Goal: Task Accomplishment & Management: Manage account settings

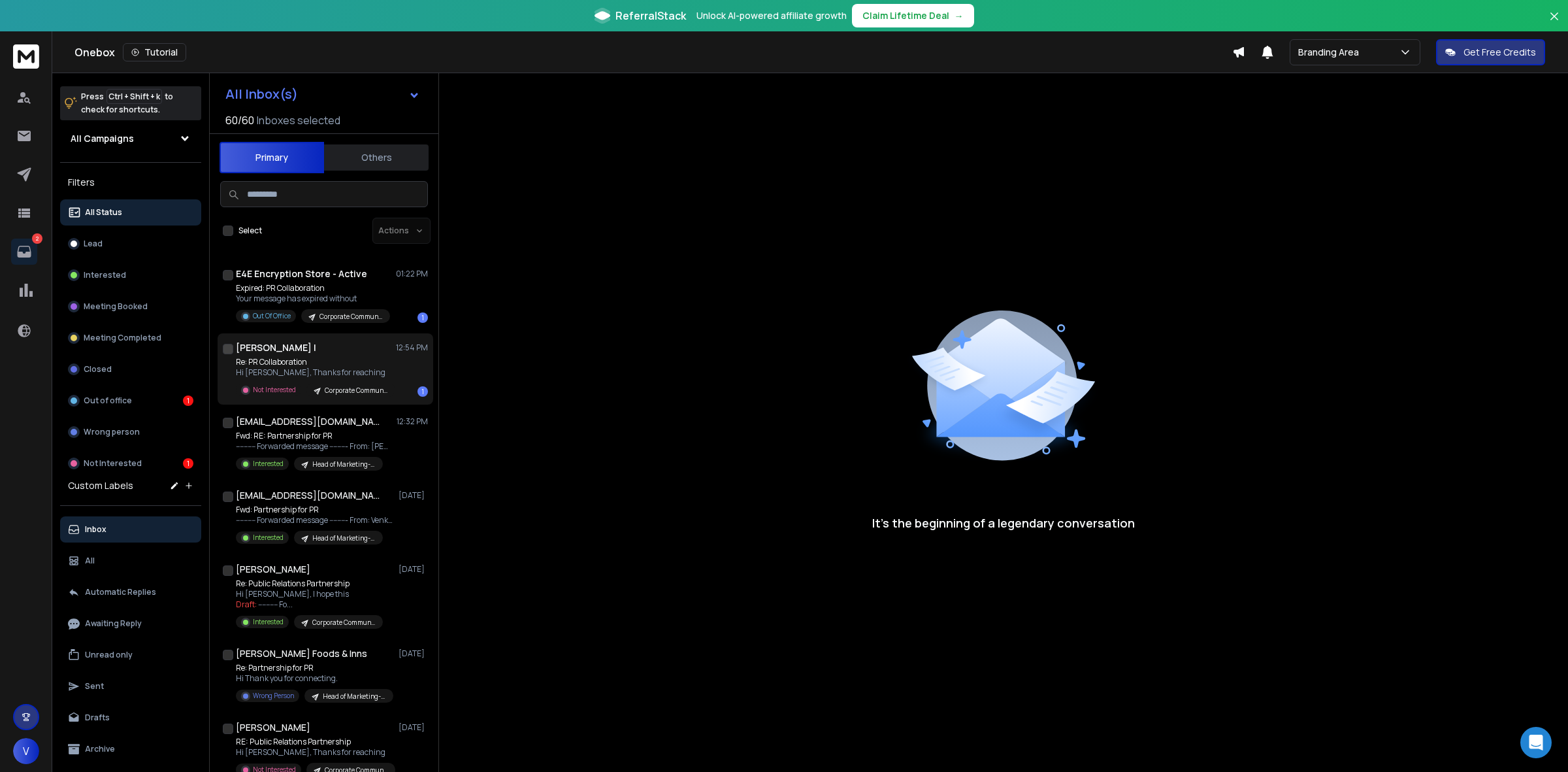
click at [312, 369] on p "Hi [PERSON_NAME], Thanks for reaching" at bounding box center [314, 372] width 157 height 11
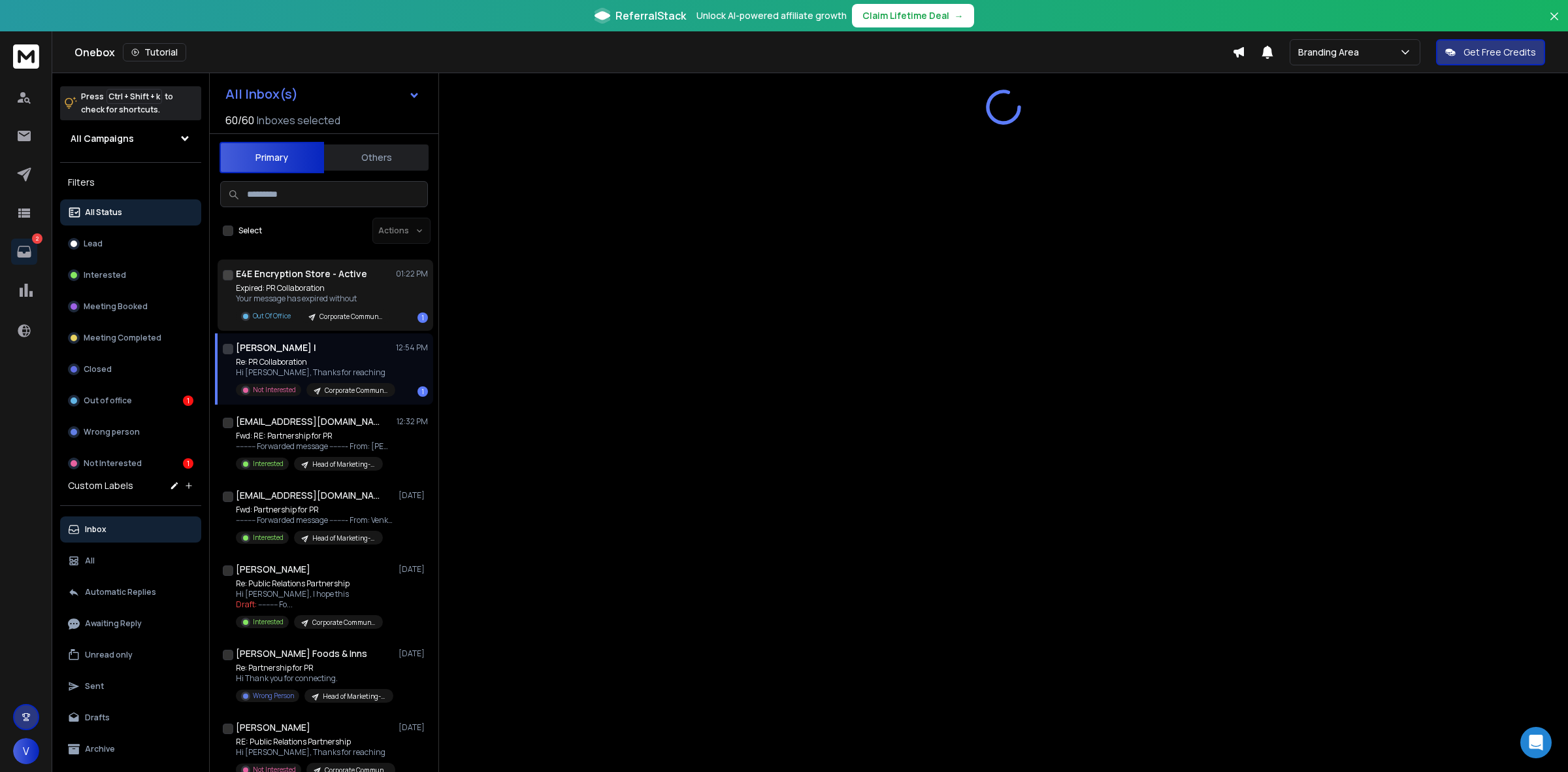
click at [350, 291] on p "Expired: PR Collaboration" at bounding box center [313, 288] width 154 height 11
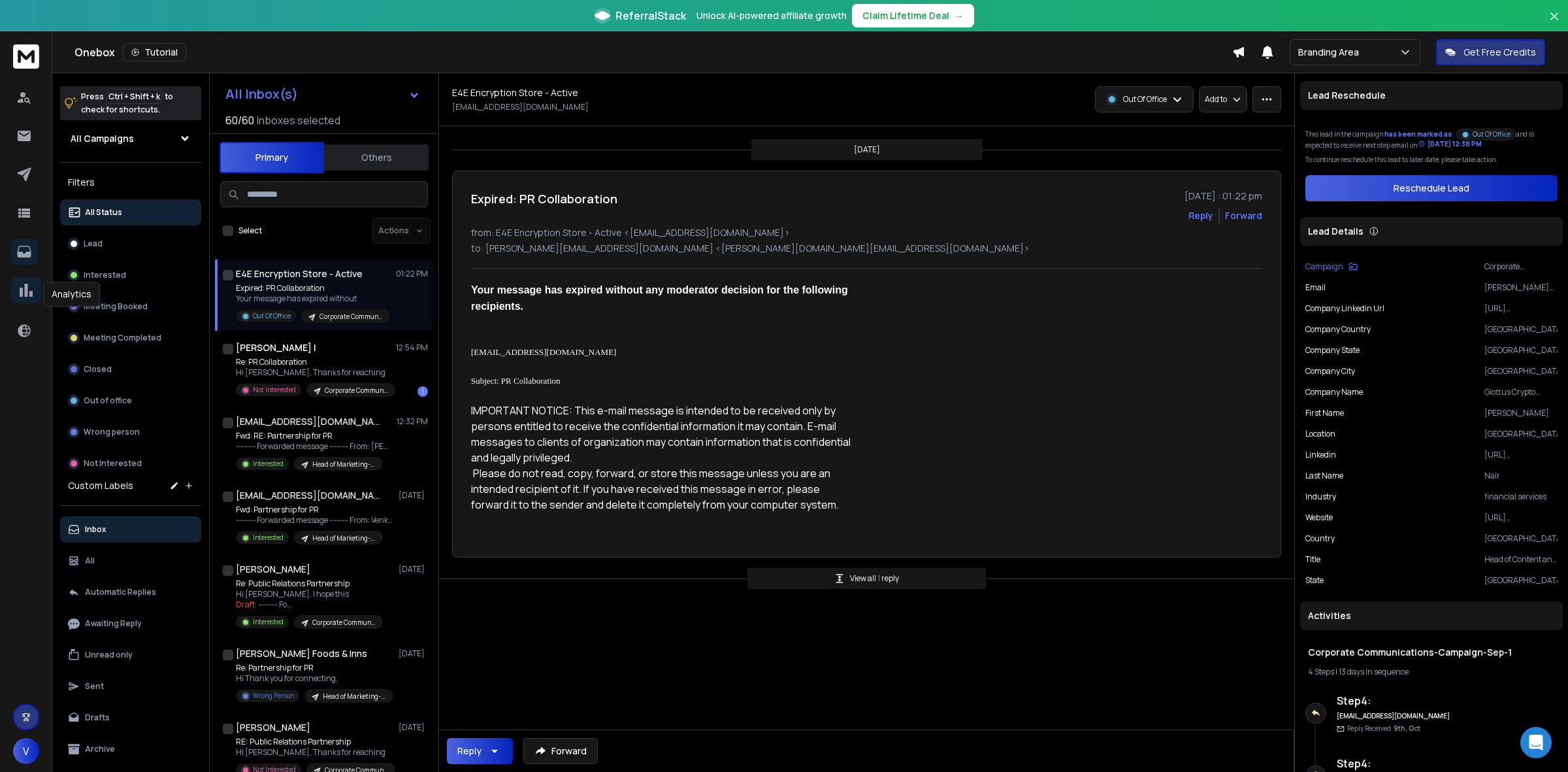
click at [23, 298] on icon at bounding box center [27, 290] width 20 height 20
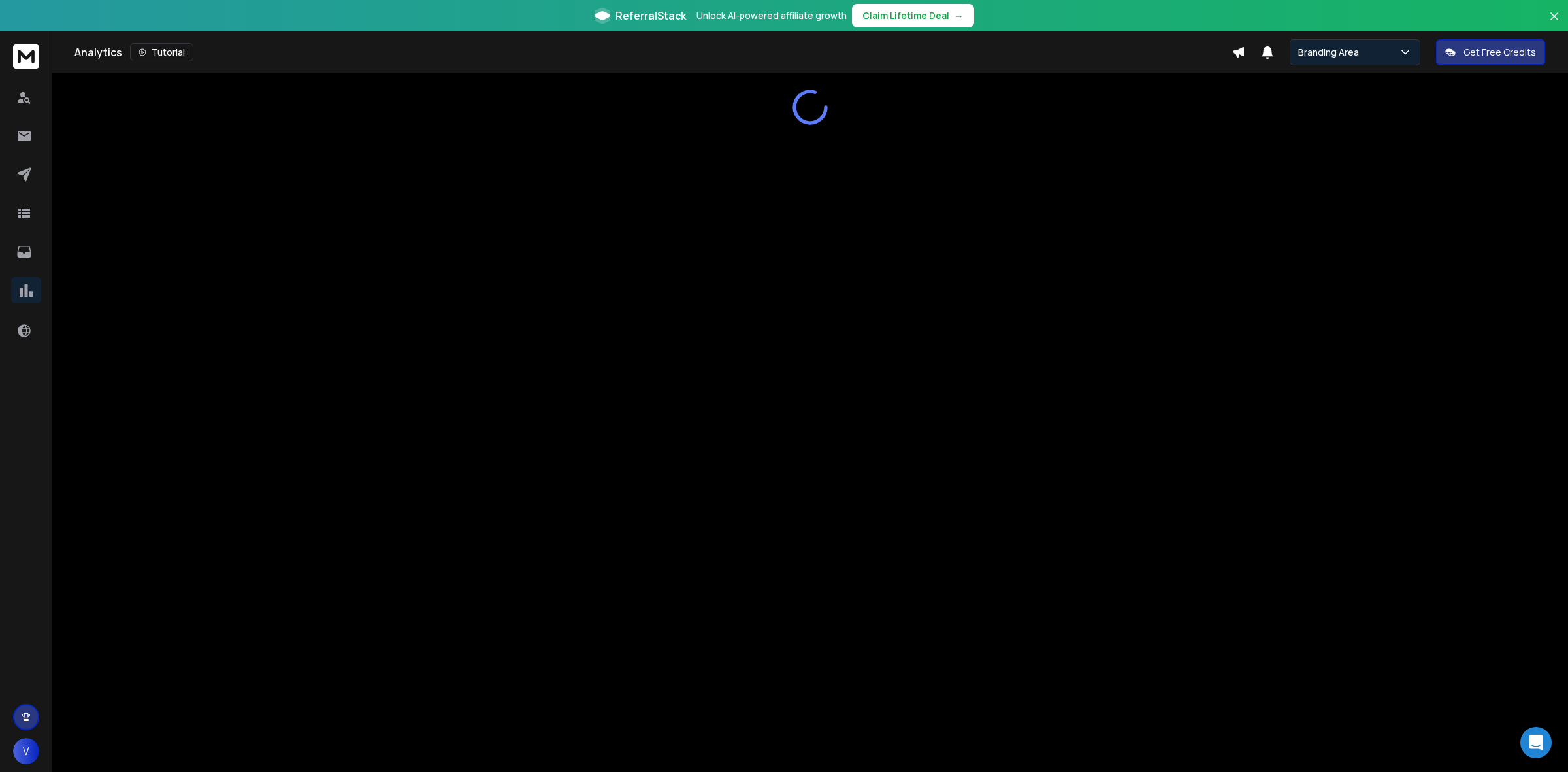
click at [1360, 49] on p "Branding Area" at bounding box center [1331, 52] width 66 height 13
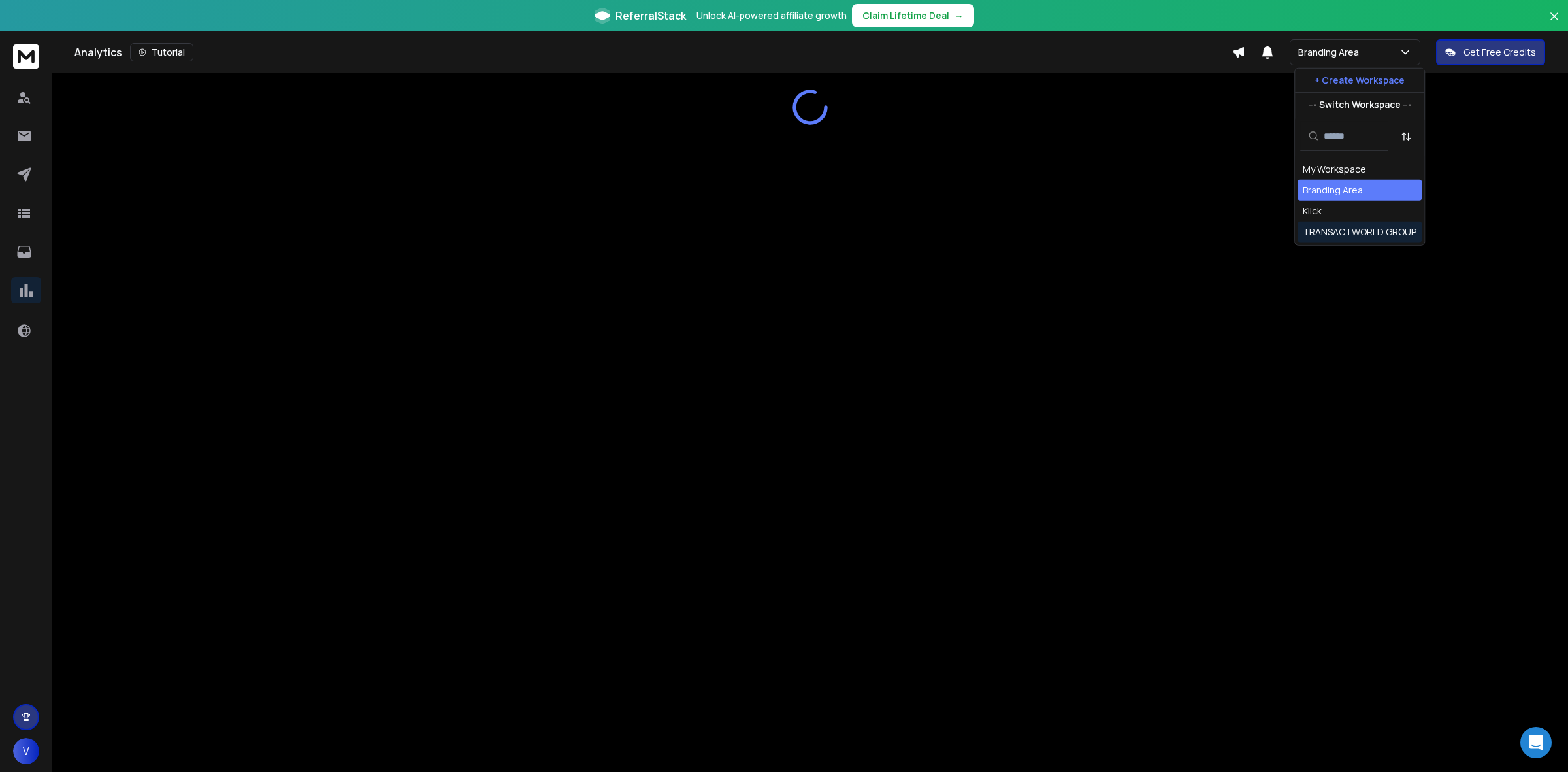
click at [1333, 231] on div "TRANSACTWORLD GROUP" at bounding box center [1359, 232] width 114 height 13
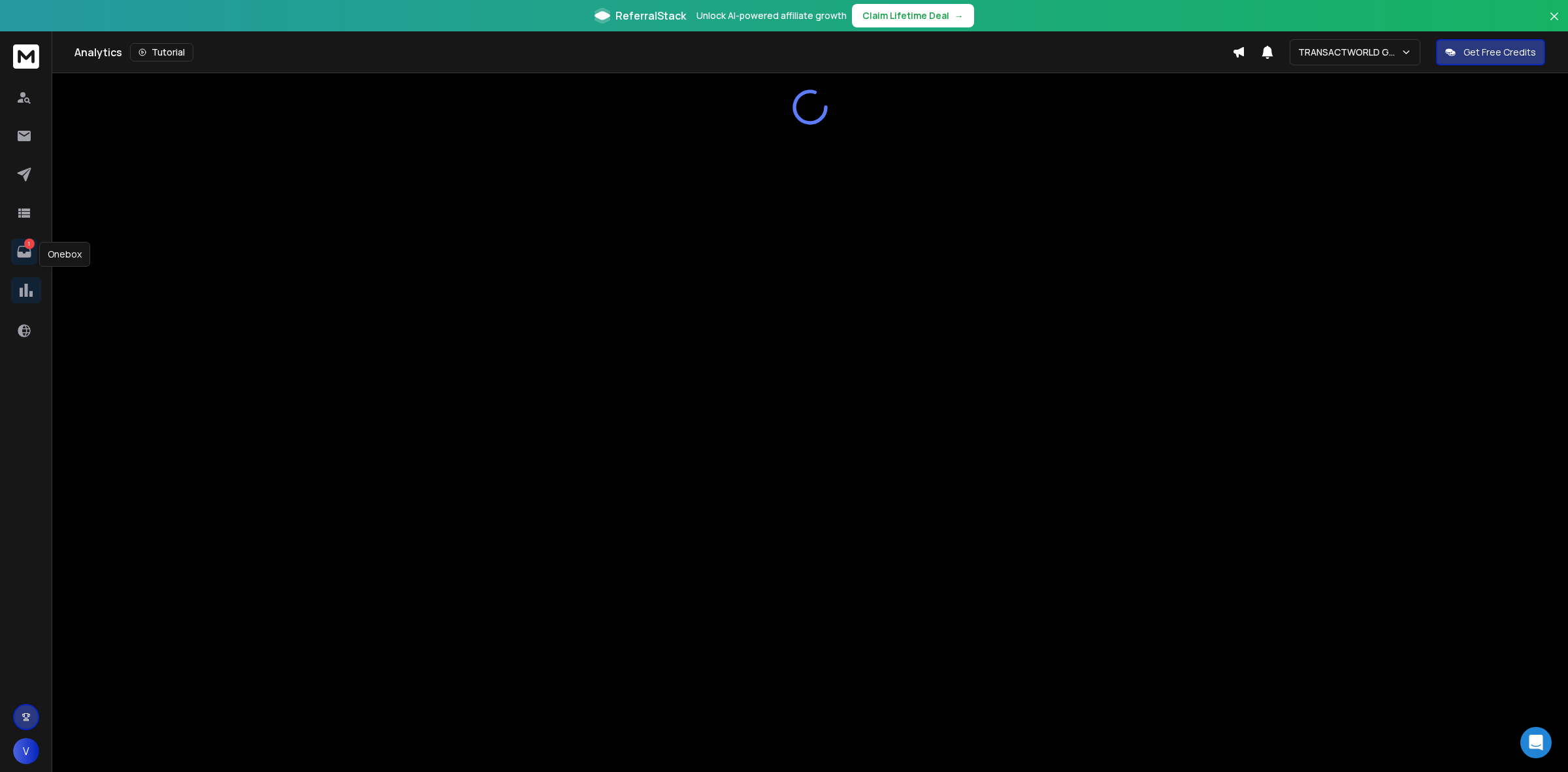
click at [27, 249] on p "1" at bounding box center [29, 244] width 11 height 11
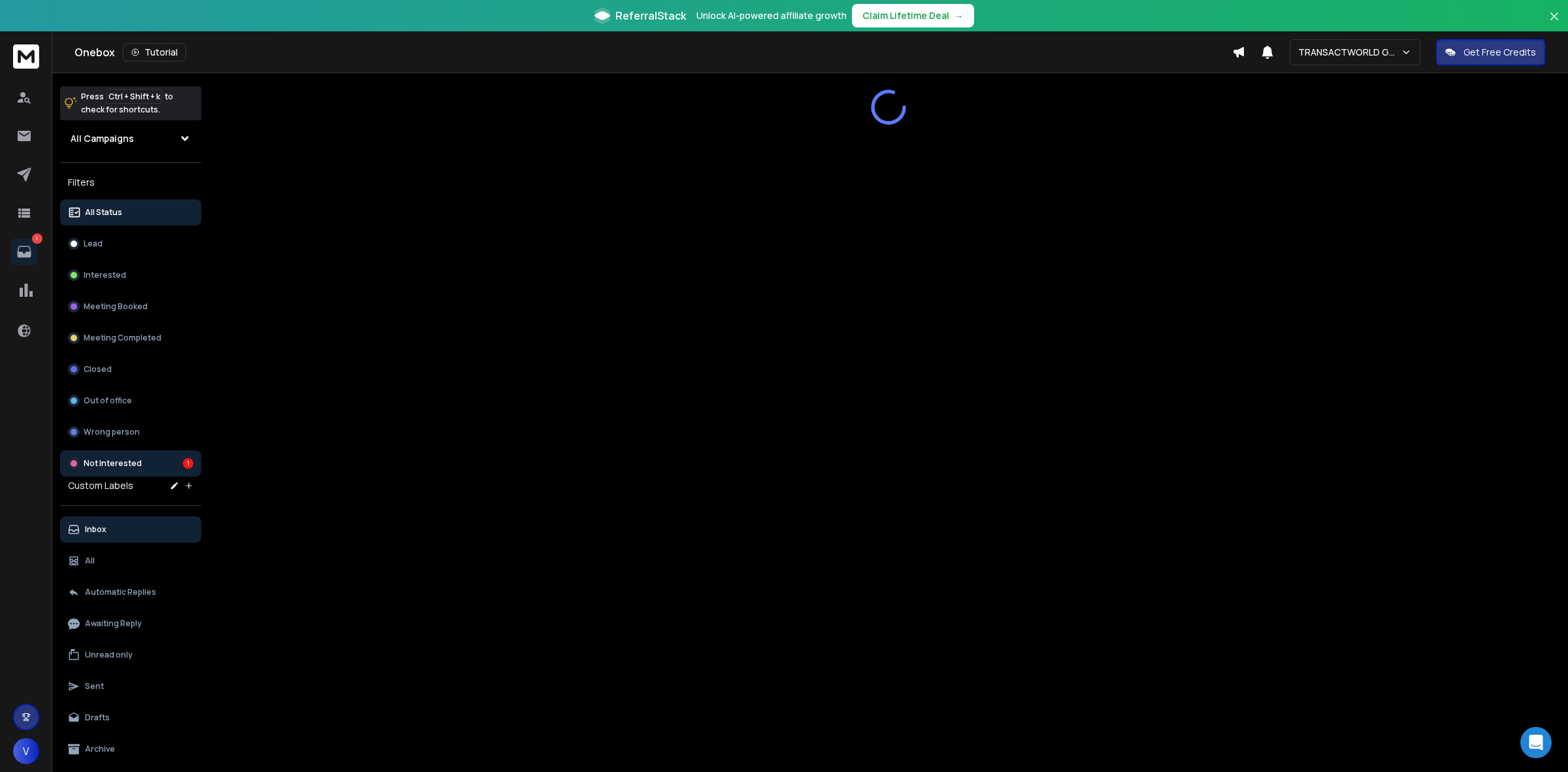
click at [113, 463] on p "Not Interested" at bounding box center [113, 464] width 58 height 11
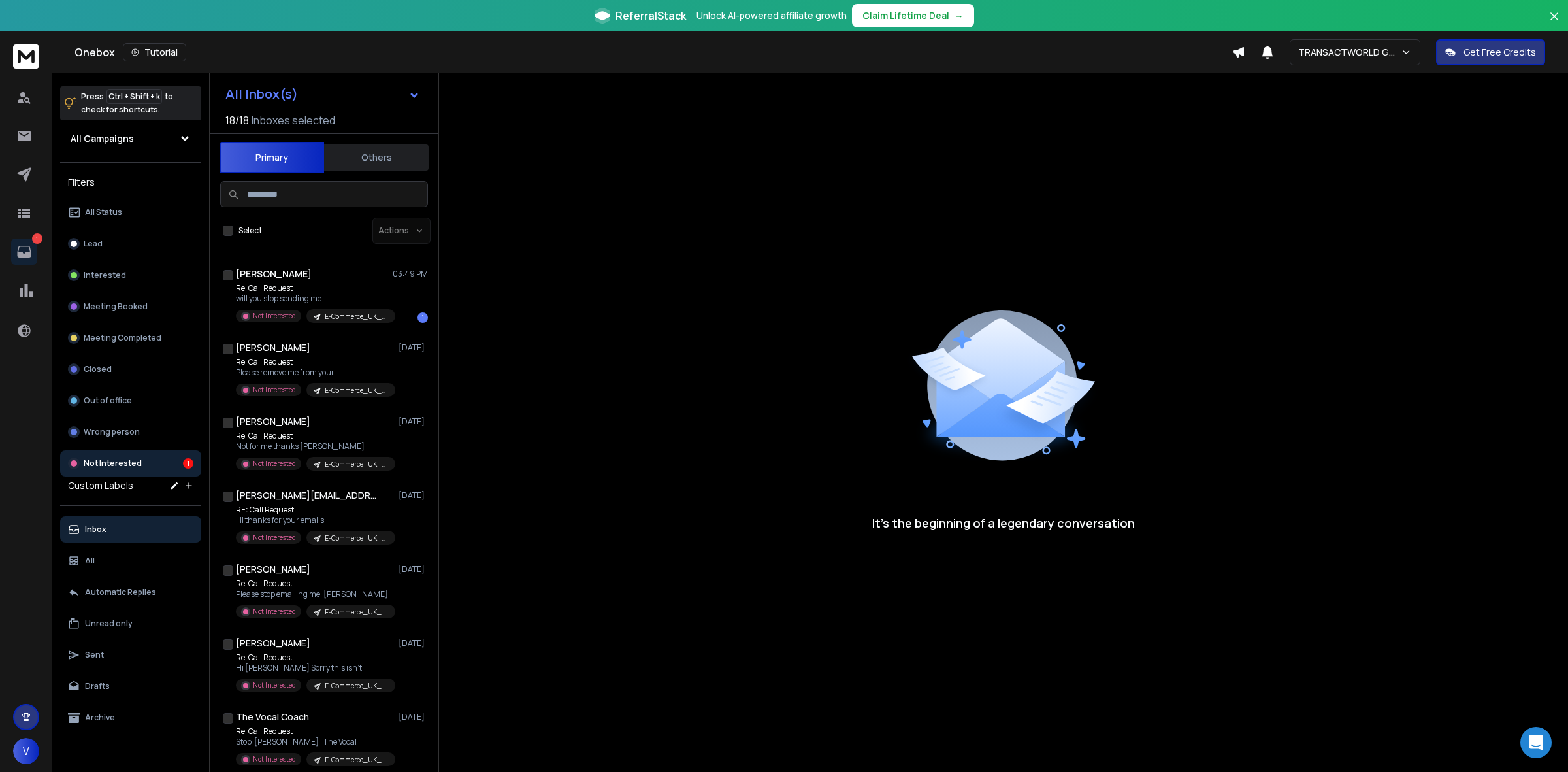
click at [5, 503] on div "1 V" at bounding box center [26, 404] width 52 height 745
click at [356, 312] on p "E-Commerce_UK_campaign" at bounding box center [356, 317] width 63 height 10
